Goal: Task Accomplishment & Management: Manage account settings

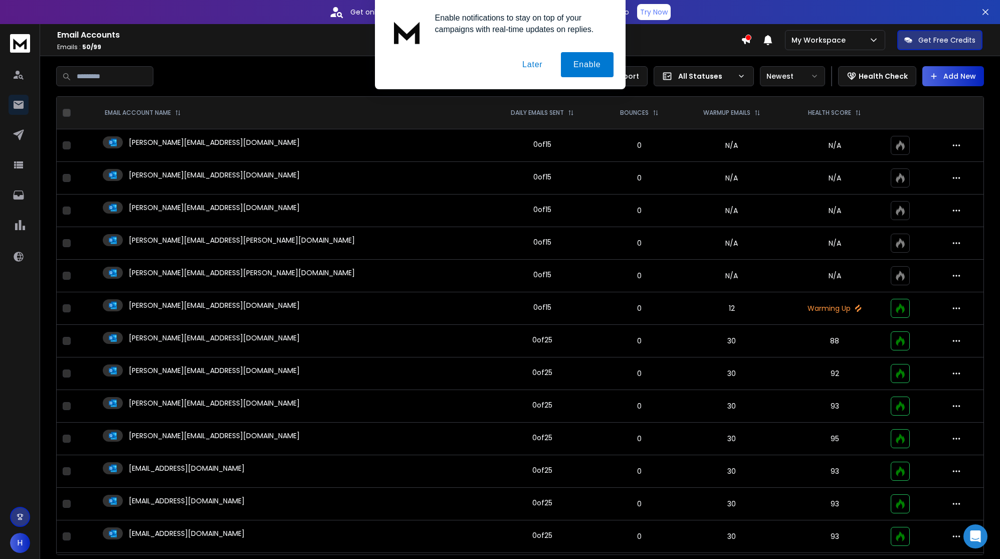
click at [530, 70] on button "Later" at bounding box center [532, 64] width 45 height 25
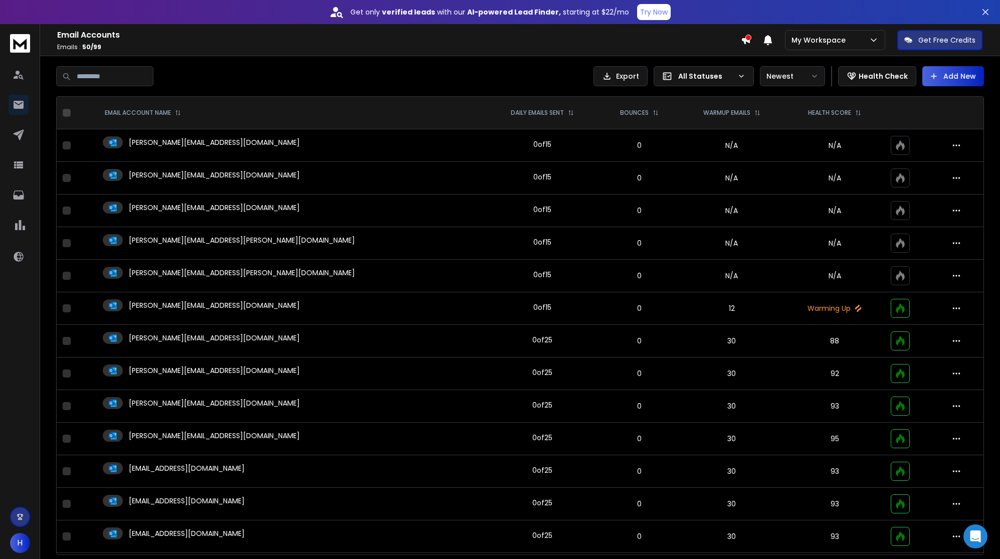
click at [66, 143] on button "button" at bounding box center [67, 145] width 8 height 8
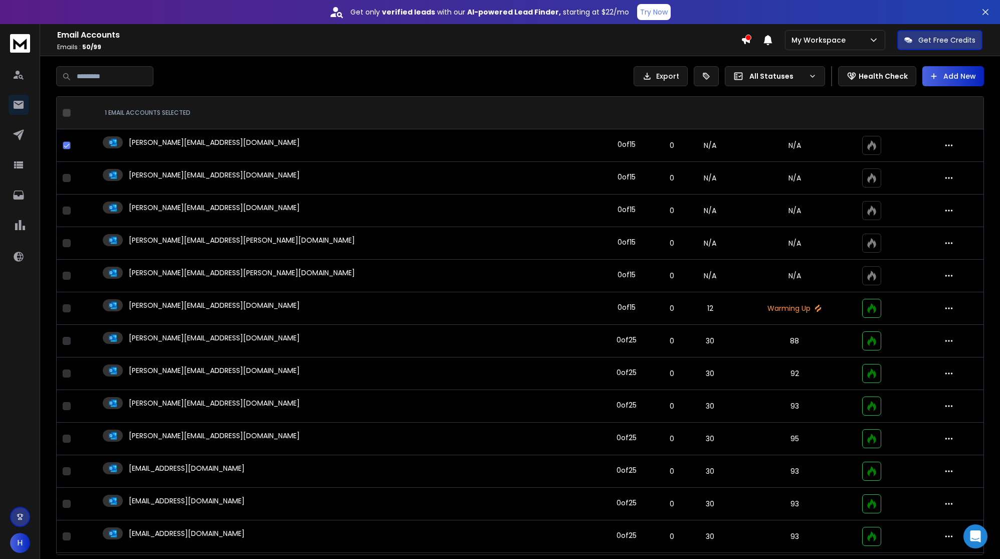
click at [67, 177] on button "button" at bounding box center [67, 178] width 8 height 8
click at [67, 209] on button "button" at bounding box center [67, 211] width 8 height 8
click at [68, 239] on button "button" at bounding box center [67, 243] width 8 height 8
click at [68, 269] on td at bounding box center [77, 276] width 40 height 33
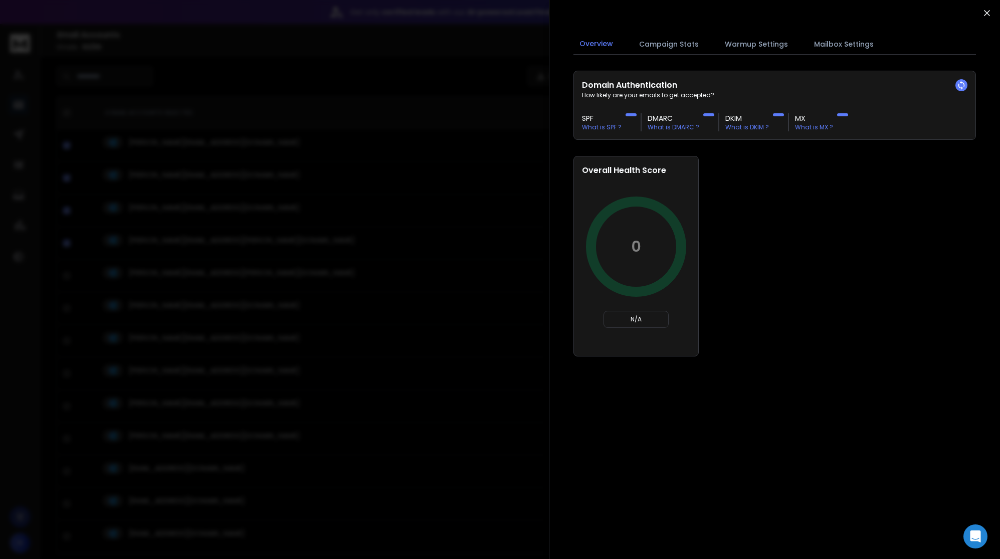
click at [984, 14] on icon "button" at bounding box center [987, 13] width 10 height 10
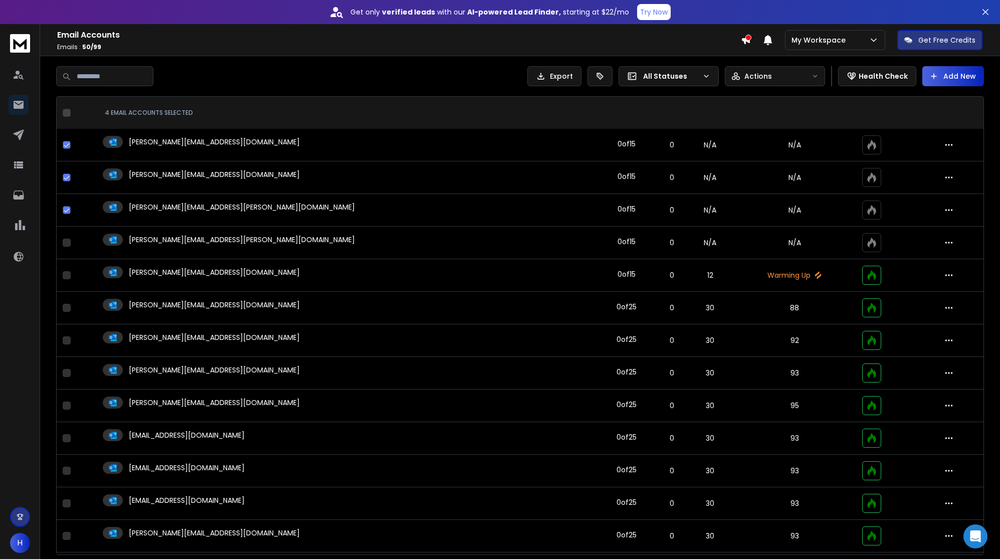
scroll to position [39, 0]
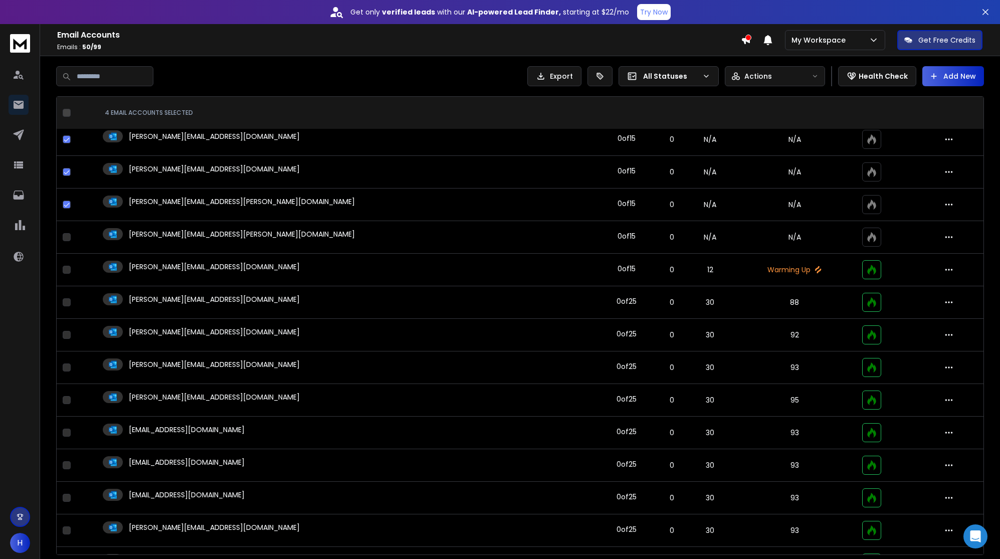
click at [66, 235] on button "button" at bounding box center [67, 237] width 8 height 8
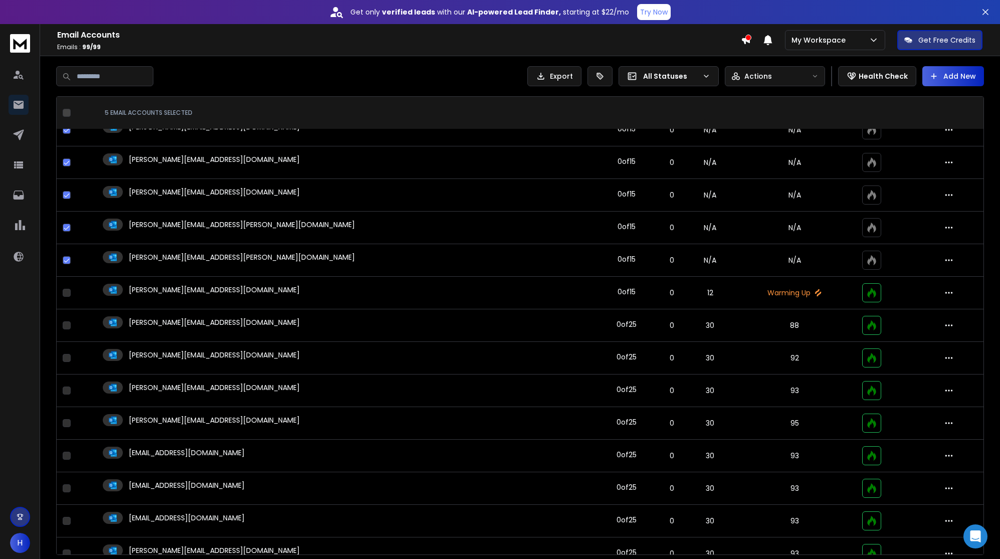
scroll to position [0, 0]
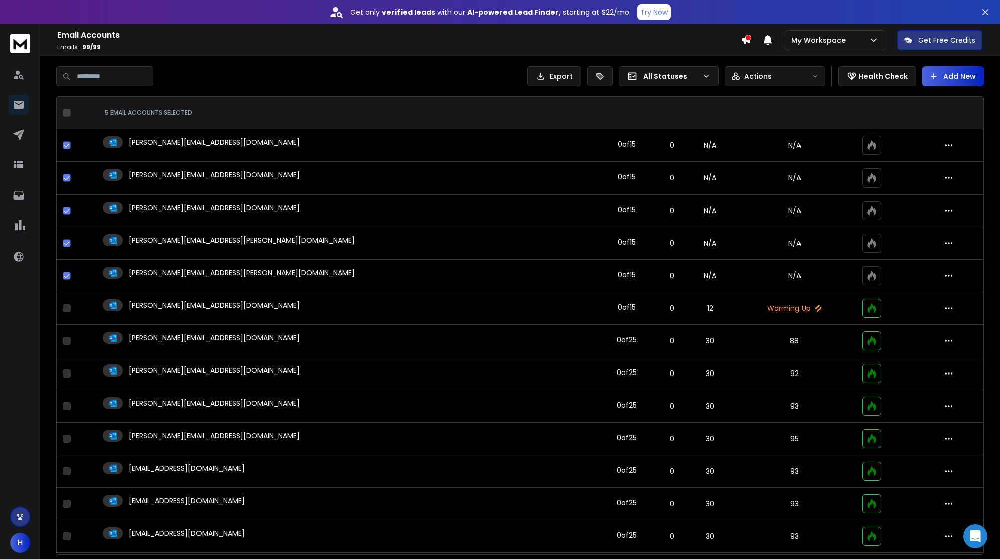
click at [703, 75] on div "All Statuses" at bounding box center [669, 76] width 100 height 20
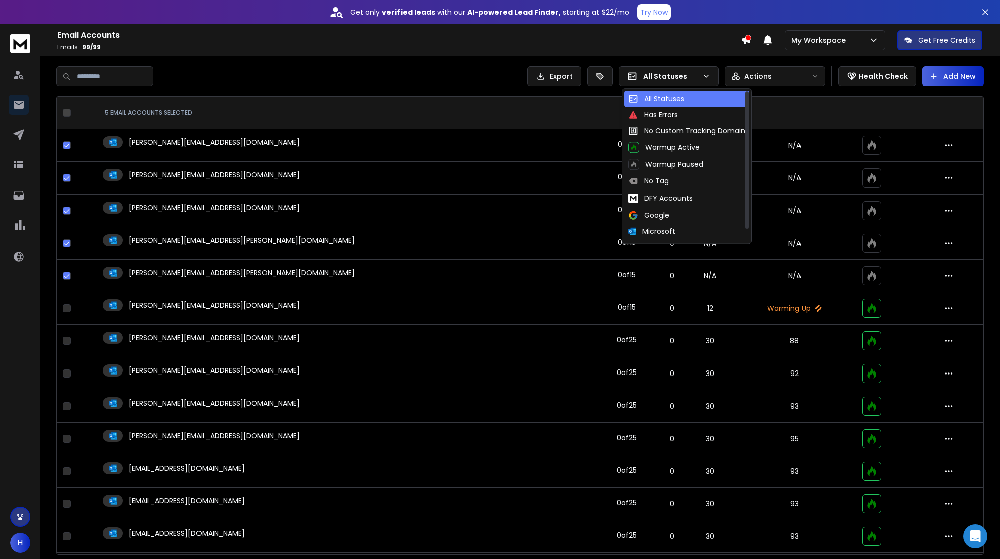
click at [600, 54] on div "Email Accounts Emails : 99 / 99 My Workspace Get Free Credits" at bounding box center [500, 40] width 1000 height 32
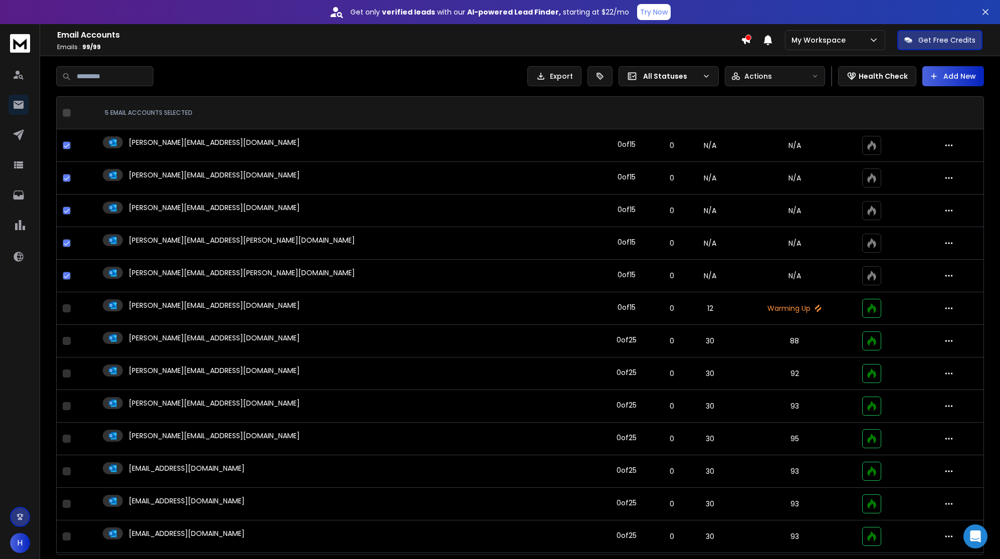
click at [66, 143] on button "button" at bounding box center [67, 145] width 8 height 8
click at [64, 175] on button "button" at bounding box center [67, 178] width 8 height 8
click at [64, 207] on button "button" at bounding box center [67, 211] width 8 height 8
click at [65, 239] on button "button" at bounding box center [67, 243] width 8 height 8
click at [65, 273] on button "button" at bounding box center [67, 276] width 8 height 8
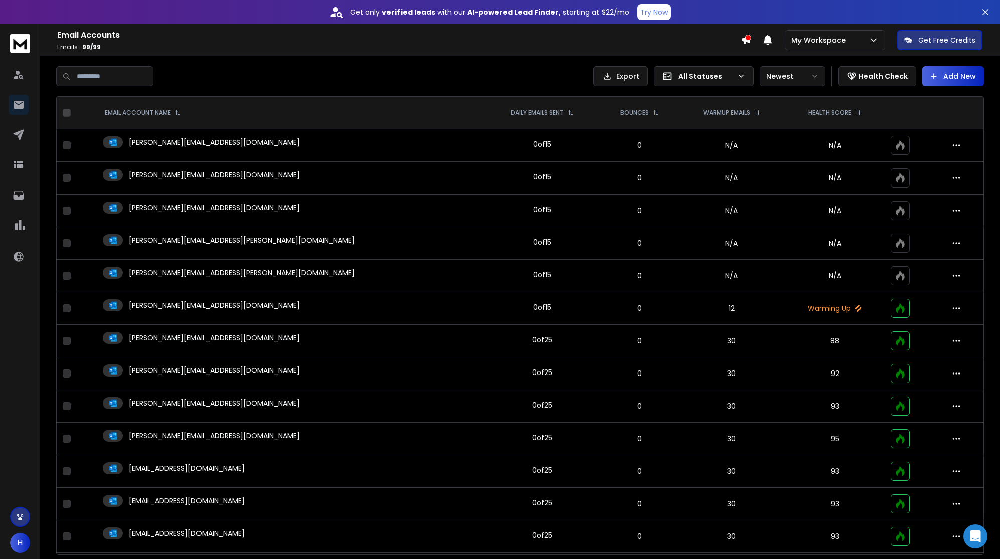
click at [739, 75] on div "All Statuses" at bounding box center [704, 76] width 100 height 20
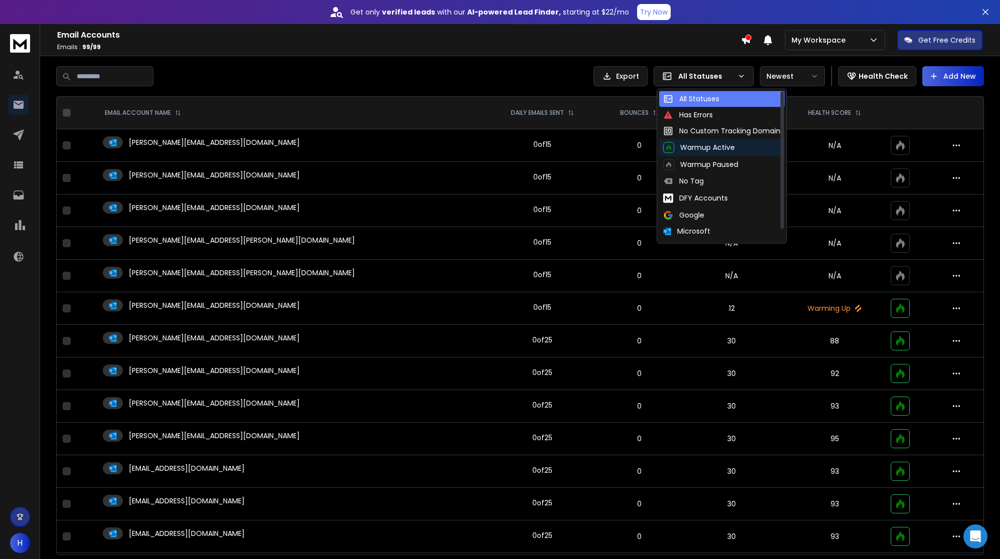
click at [718, 146] on div "Warmup Active" at bounding box center [699, 147] width 72 height 11
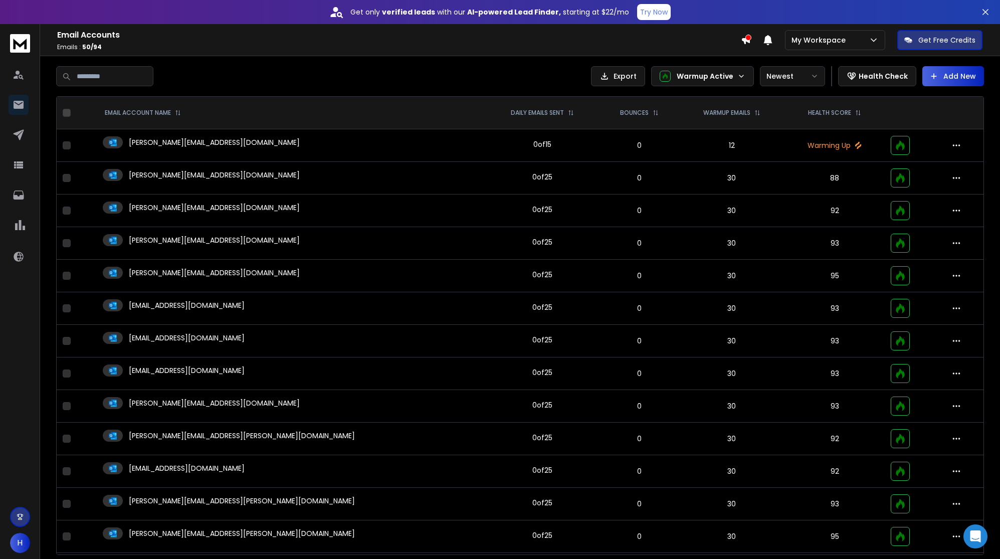
click at [731, 76] on p "Warmup Active" at bounding box center [705, 76] width 57 height 10
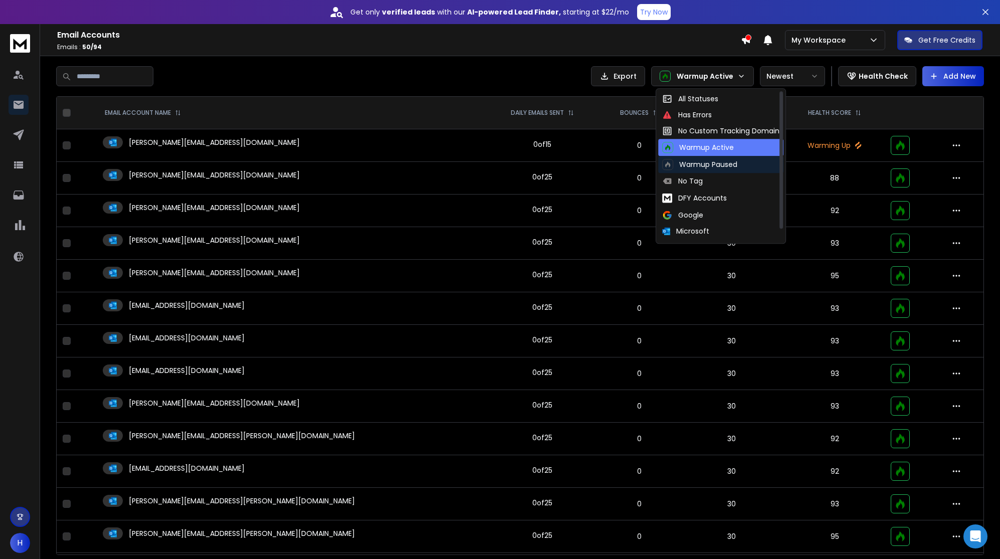
click at [688, 165] on div "Warmup Paused" at bounding box center [699, 164] width 75 height 11
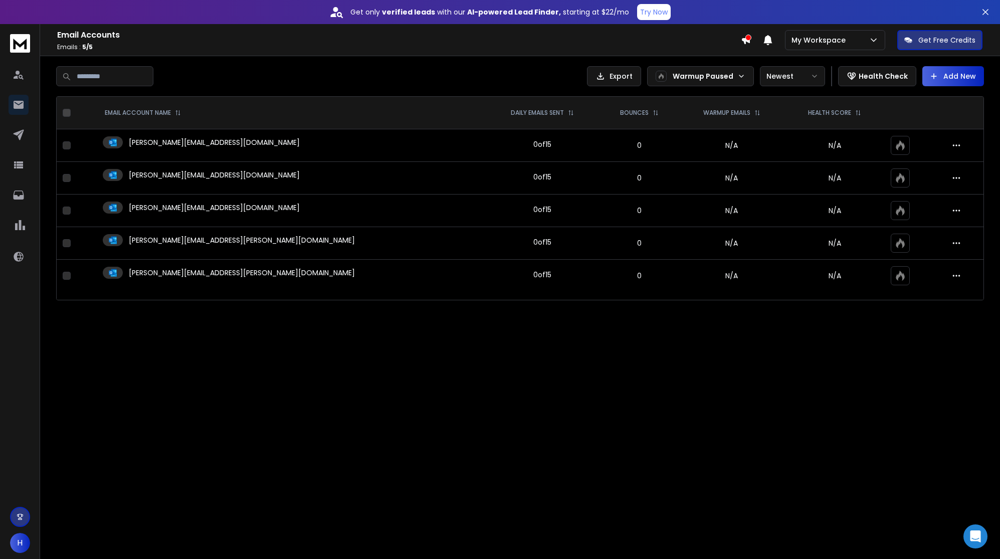
click at [69, 143] on button "button" at bounding box center [67, 145] width 8 height 8
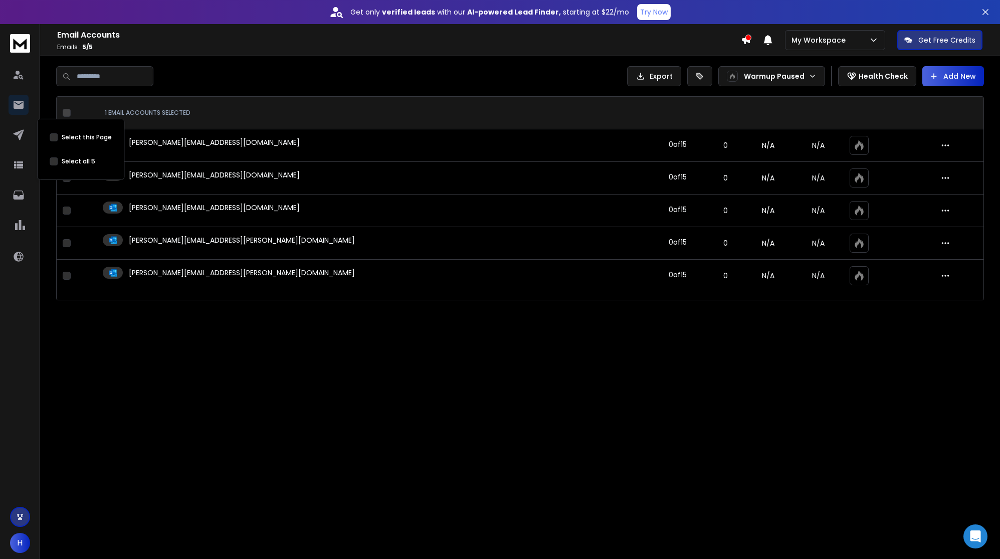
click at [65, 112] on button "Select this Page" at bounding box center [67, 113] width 8 height 8
click at [56, 159] on button "Select this Page" at bounding box center [54, 161] width 8 height 8
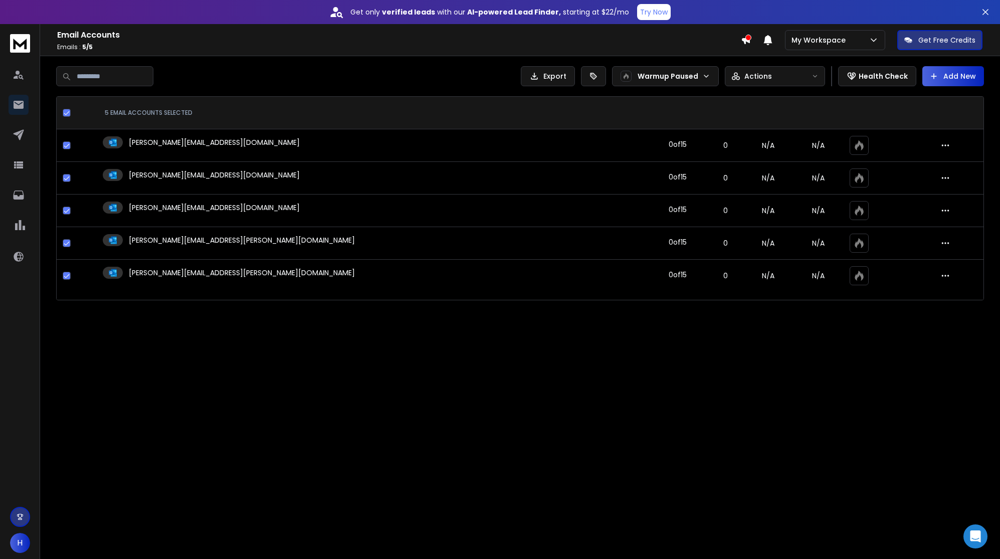
click at [247, 355] on div "Get only verified leads with our AI-powered Lead Finder, starting at $22/mo Try…" at bounding box center [500, 279] width 1000 height 559
click at [775, 72] on div "Actions" at bounding box center [769, 76] width 76 height 10
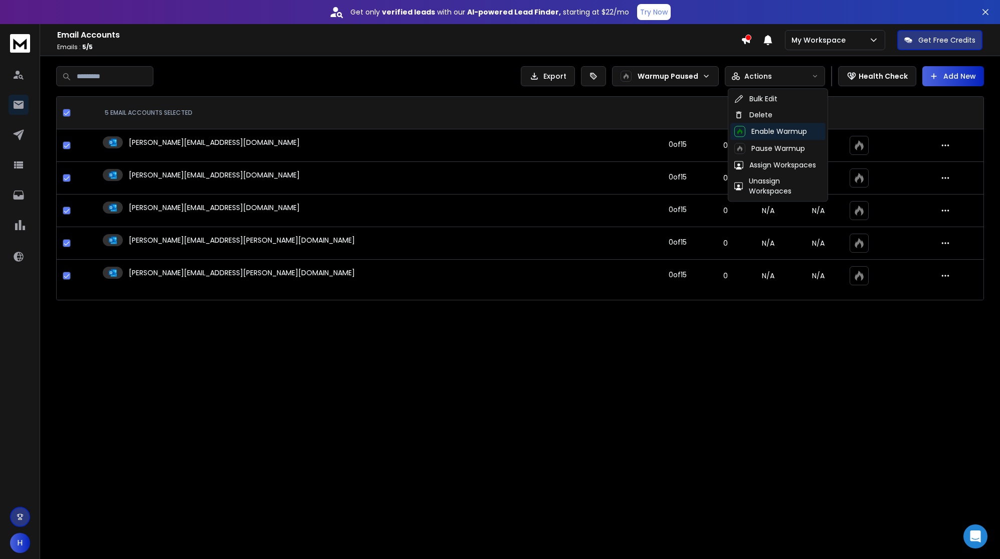
click at [766, 128] on div "Enable Warmup" at bounding box center [770, 131] width 73 height 11
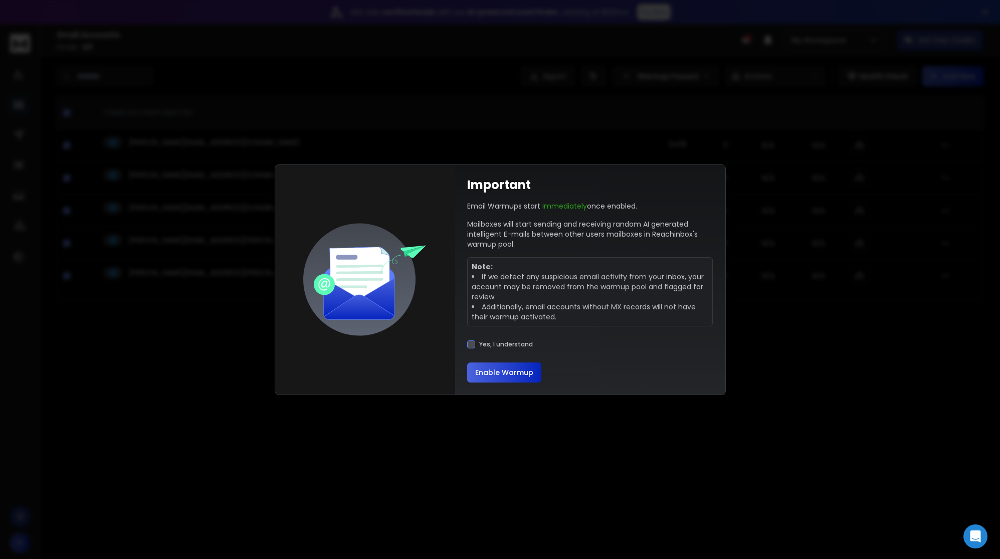
click at [470, 344] on button "Yes, I understand" at bounding box center [471, 344] width 8 height 8
click at [493, 372] on button "Enable Warmup" at bounding box center [504, 372] width 74 height 20
